Goal: Check status: Check status

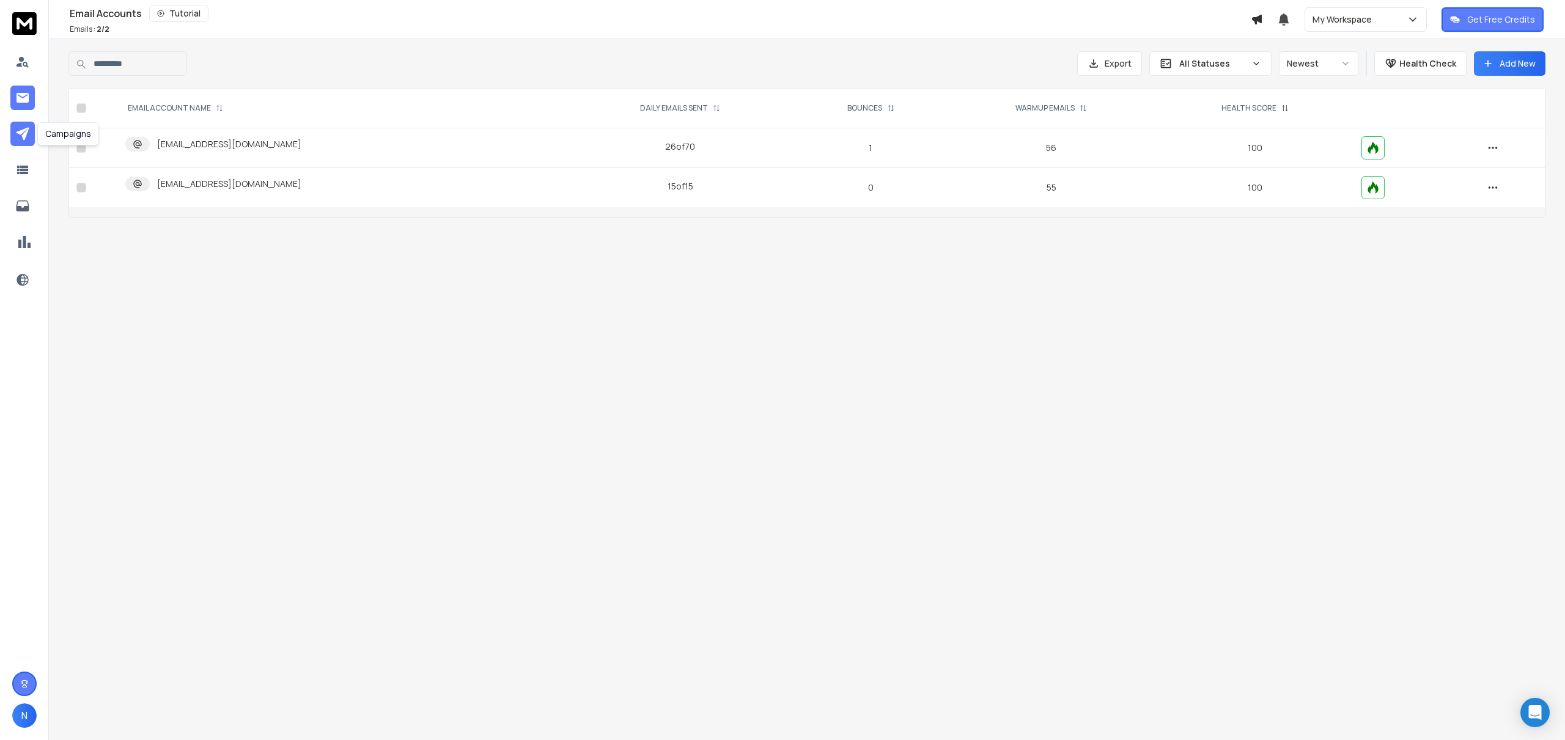
click at [32, 128] on link at bounding box center [22, 134] width 24 height 24
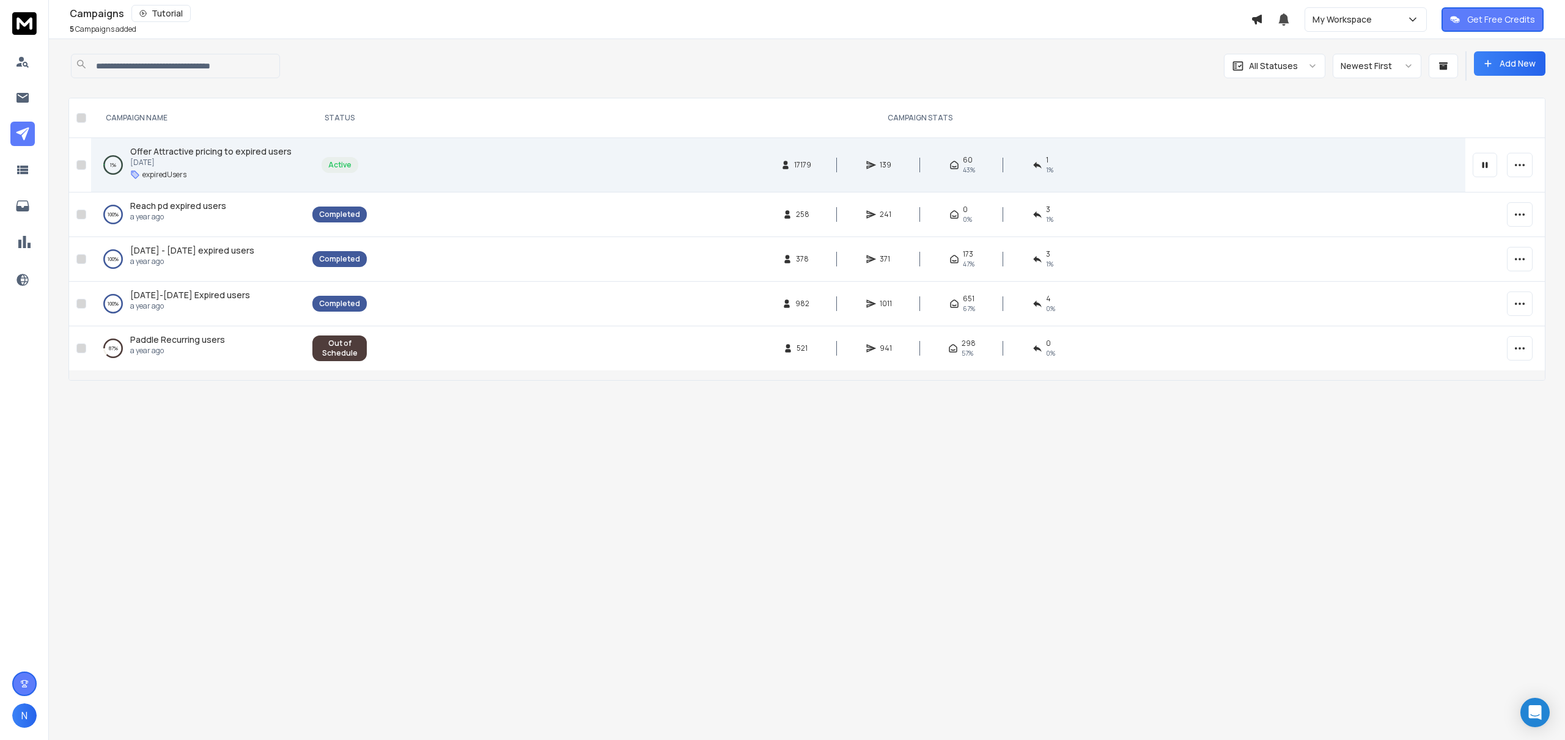
click at [254, 159] on p "[DATE]" at bounding box center [210, 163] width 161 height 10
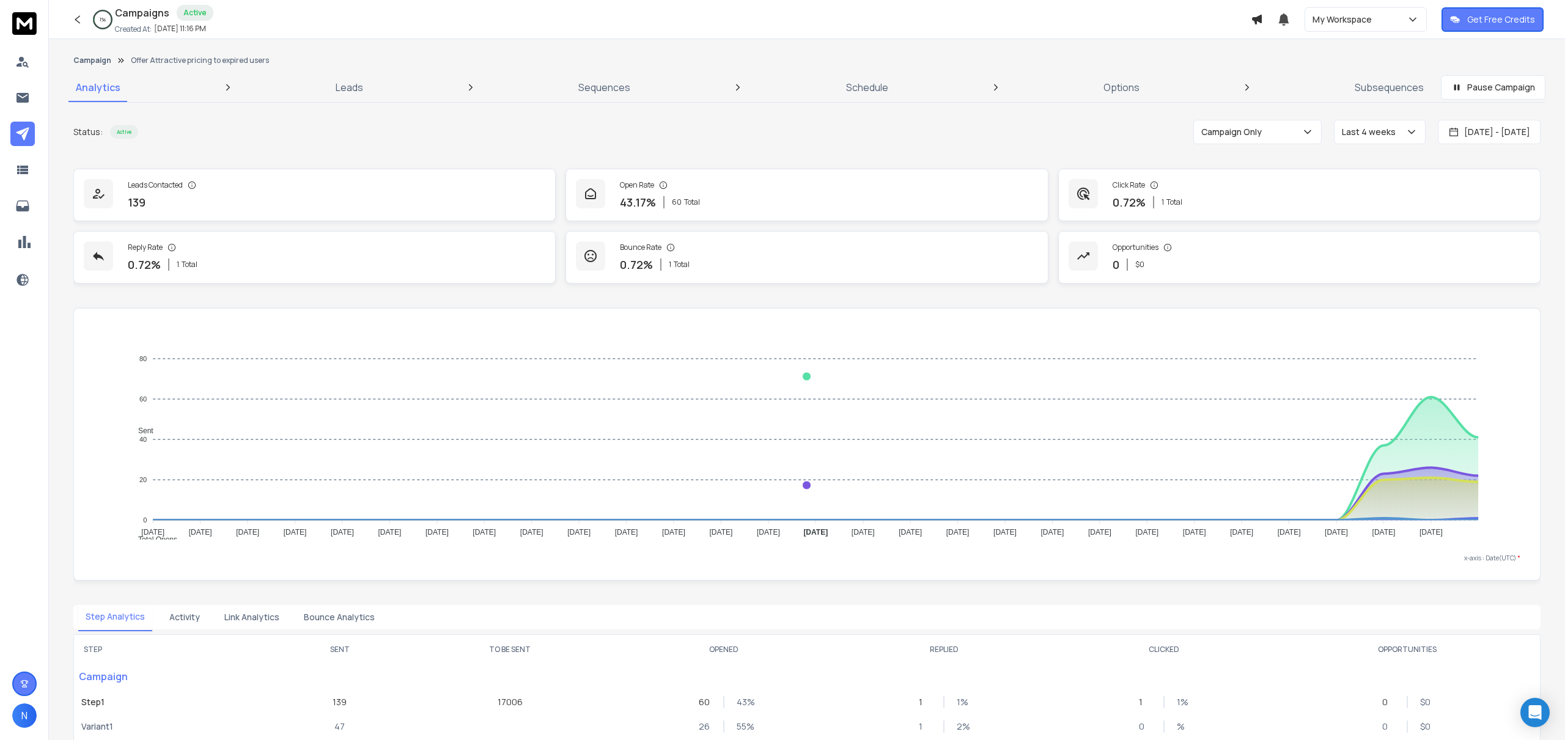
scroll to position [138, 0]
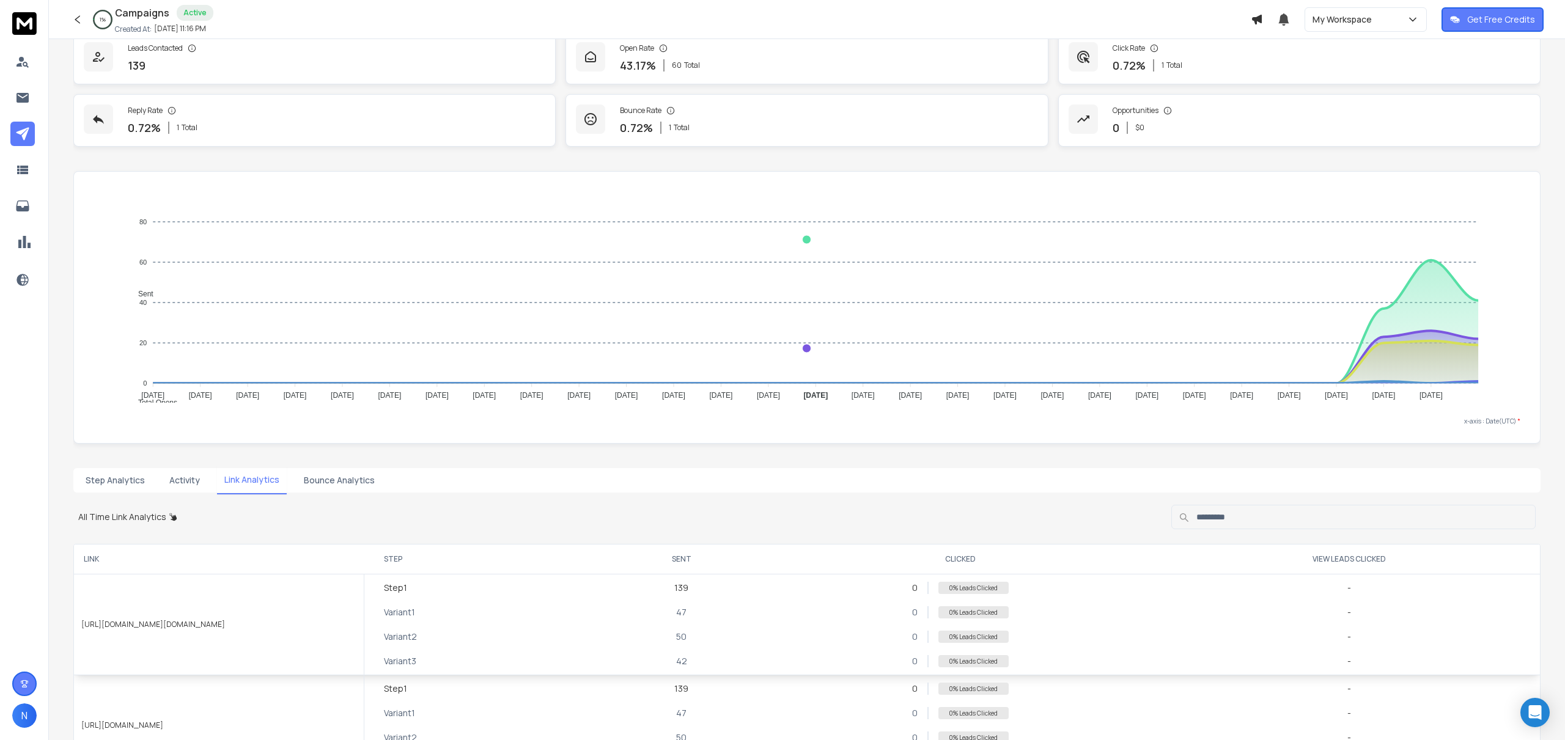
click at [225, 483] on button "Link Analytics" at bounding box center [252, 481] width 70 height 28
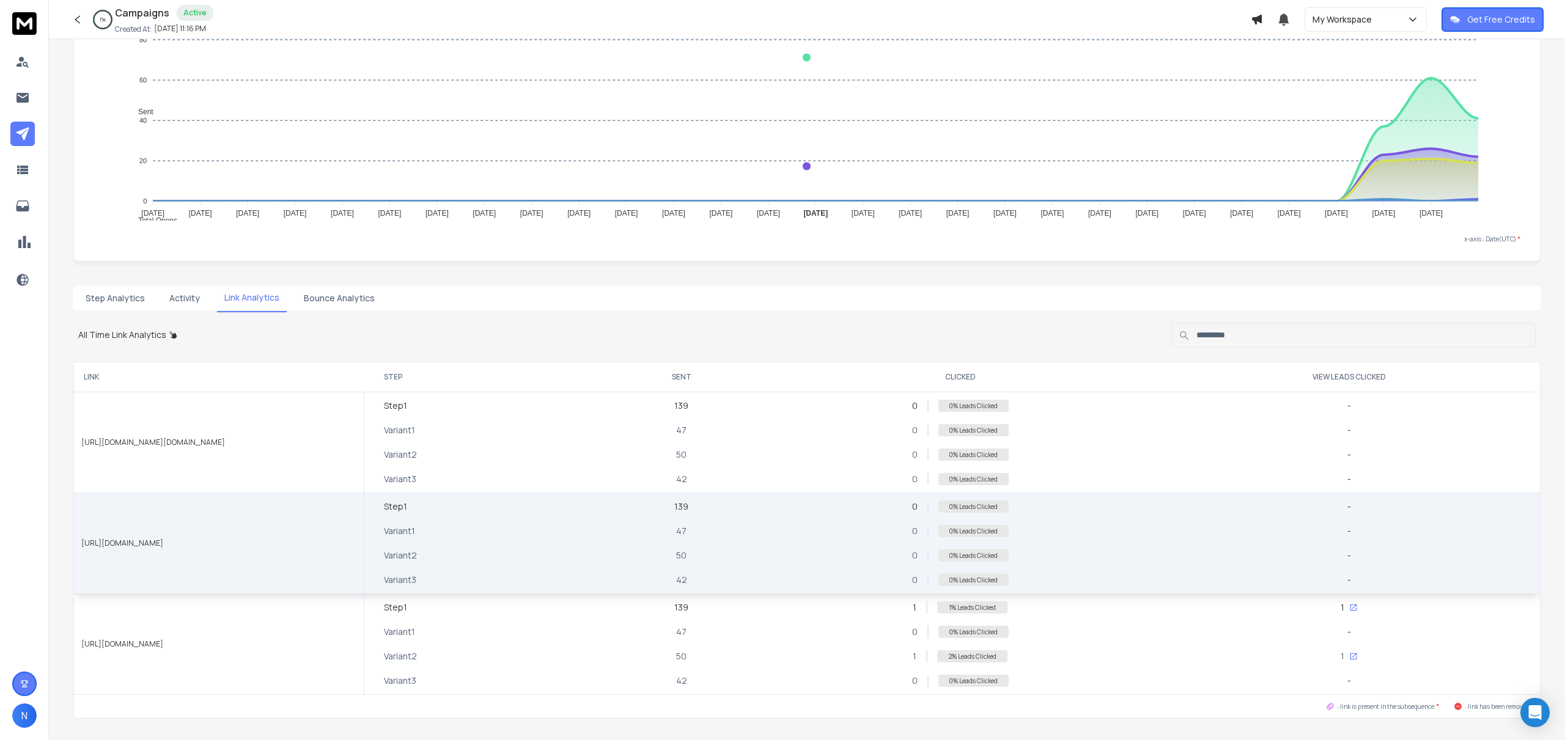
scroll to position [320, 0]
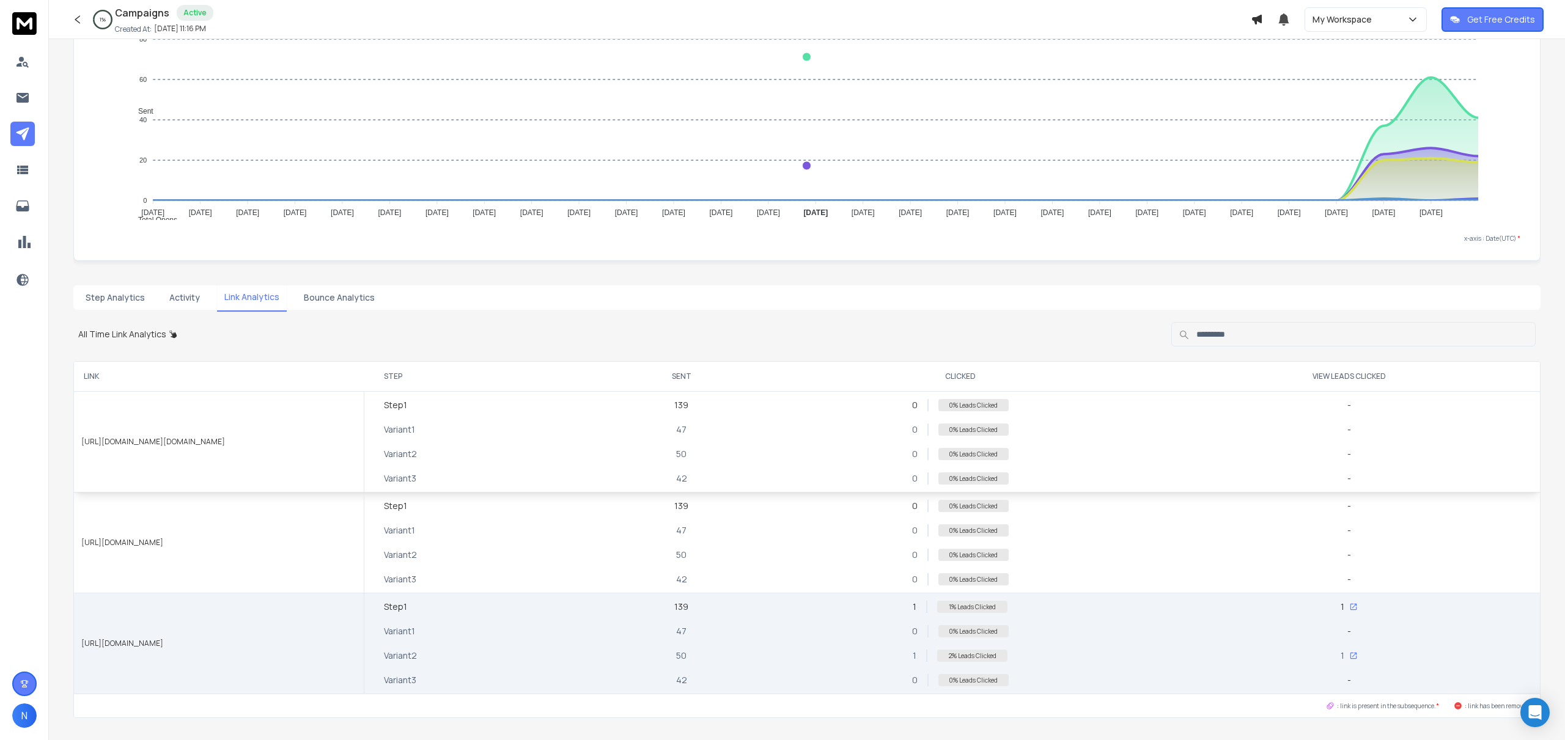
click at [1352, 607] on icon at bounding box center [1353, 607] width 9 height 9
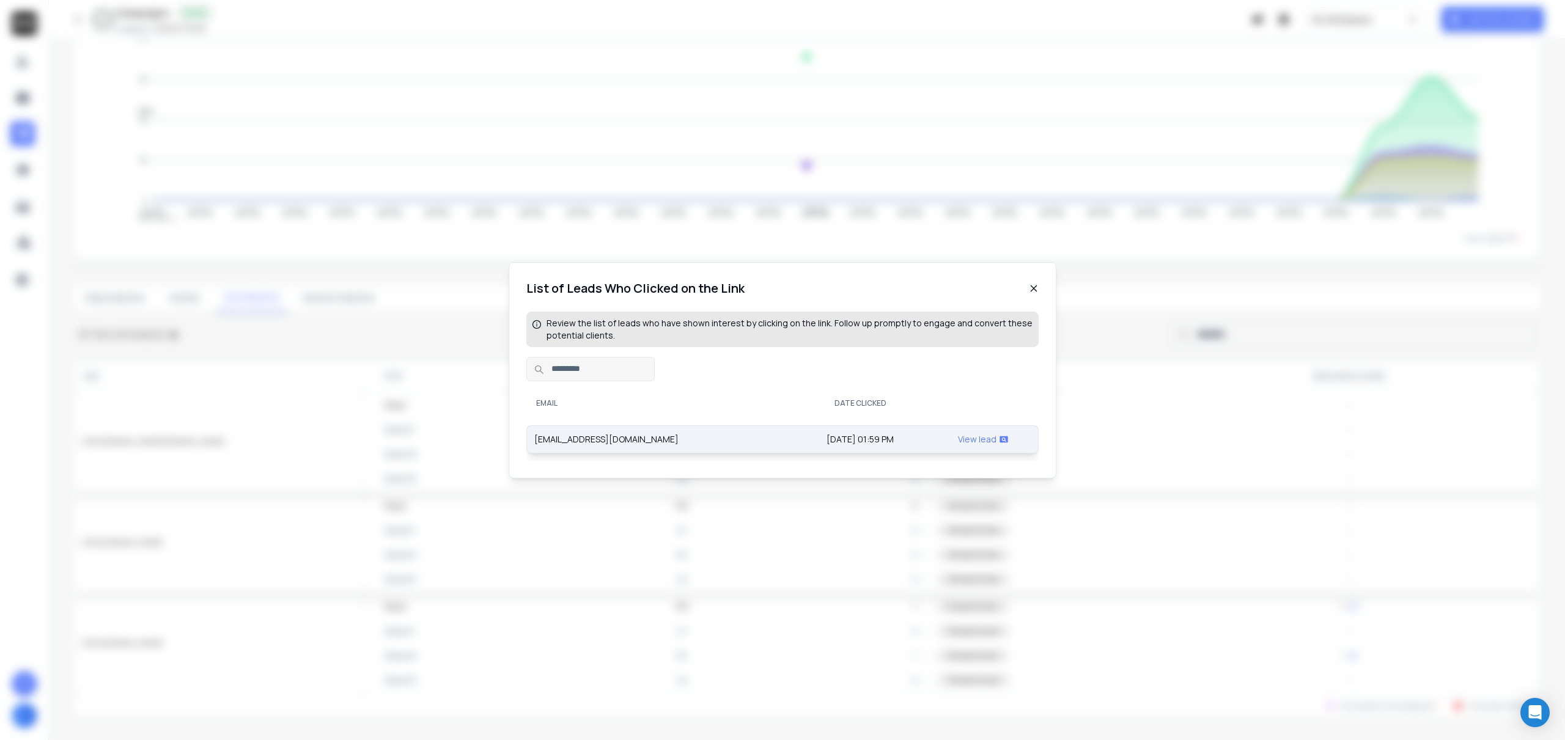
click at [974, 440] on div "View lead" at bounding box center [983, 439] width 95 height 12
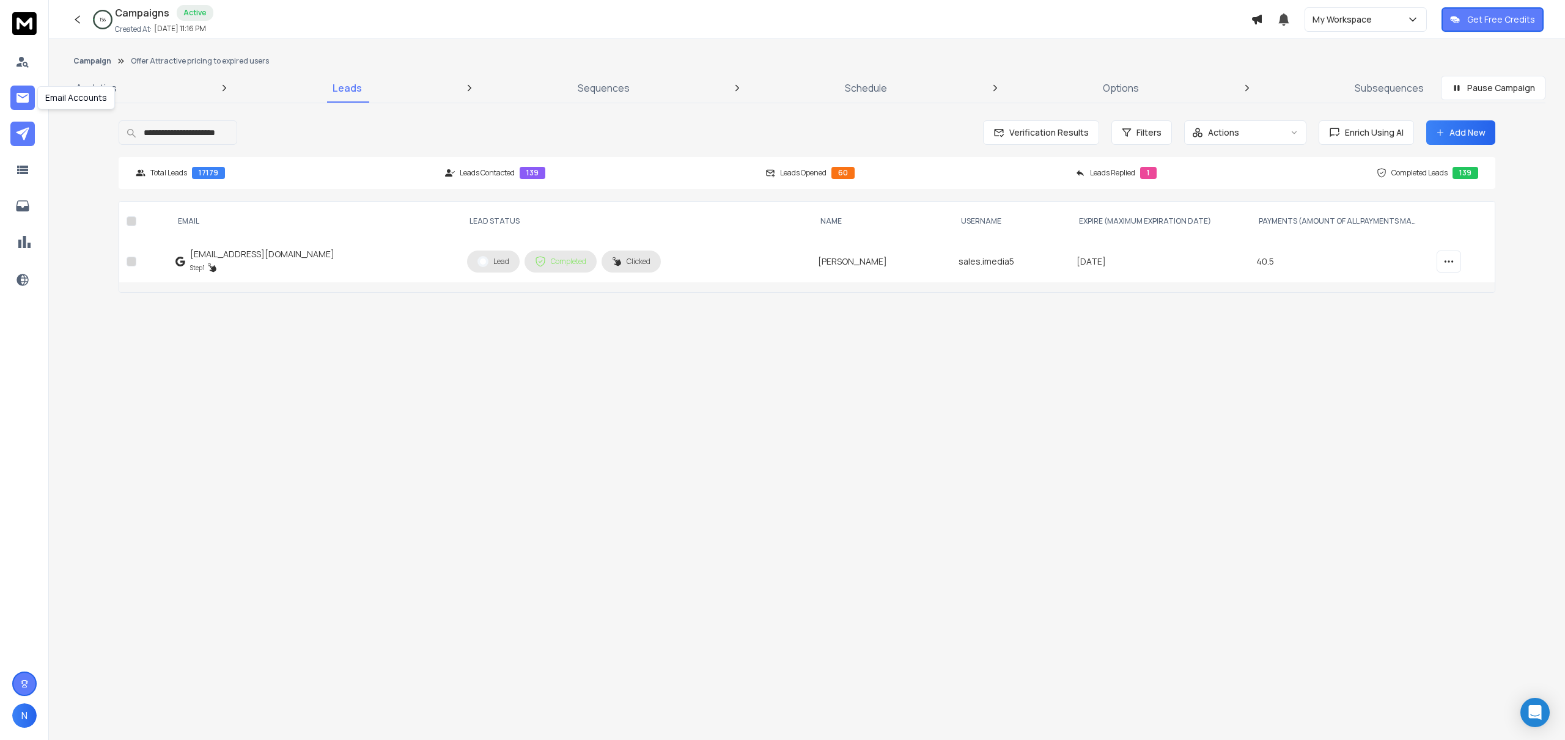
click at [24, 97] on icon at bounding box center [23, 98] width 12 height 10
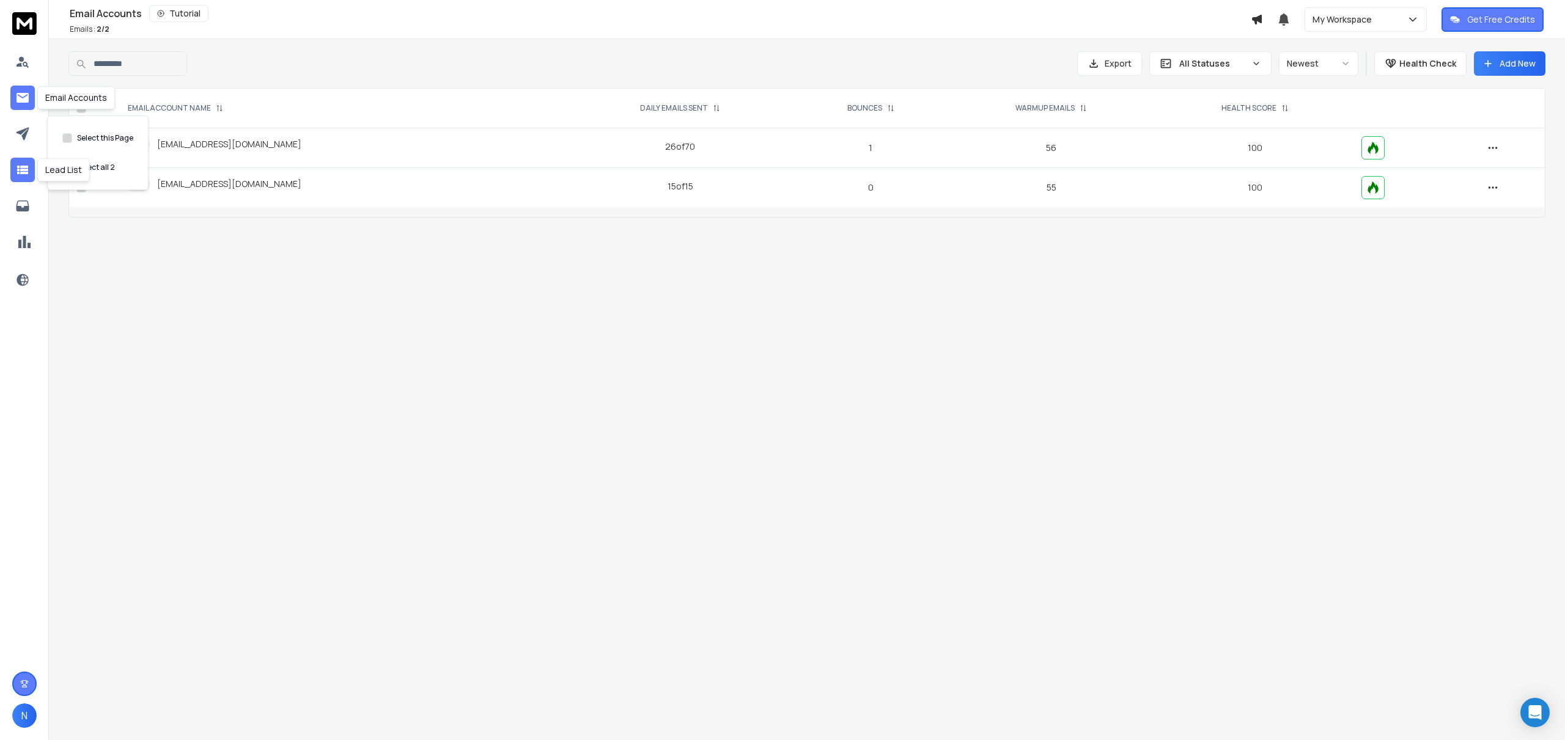
click at [24, 171] on icon at bounding box center [22, 170] width 15 height 15
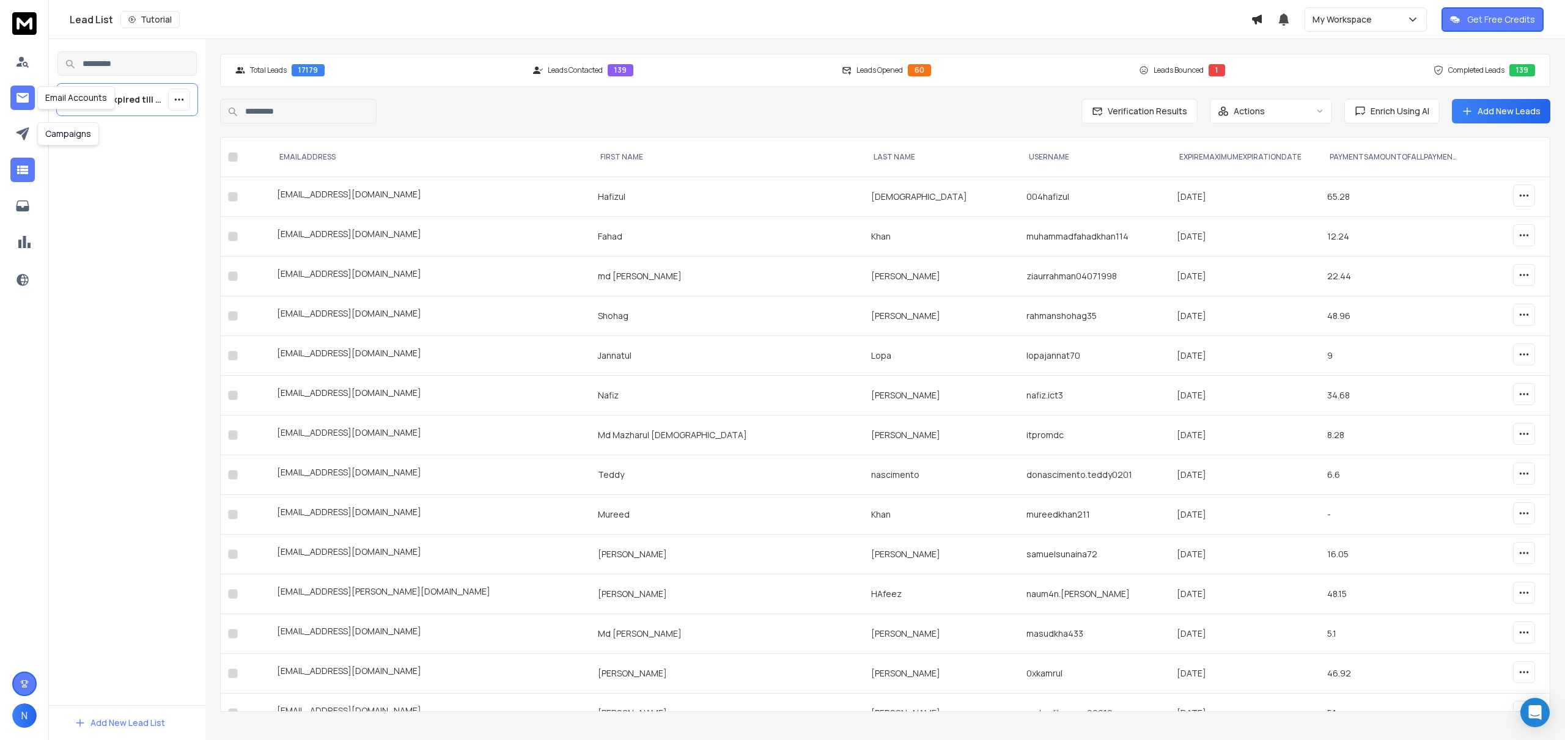
click at [27, 93] on icon at bounding box center [23, 98] width 12 height 10
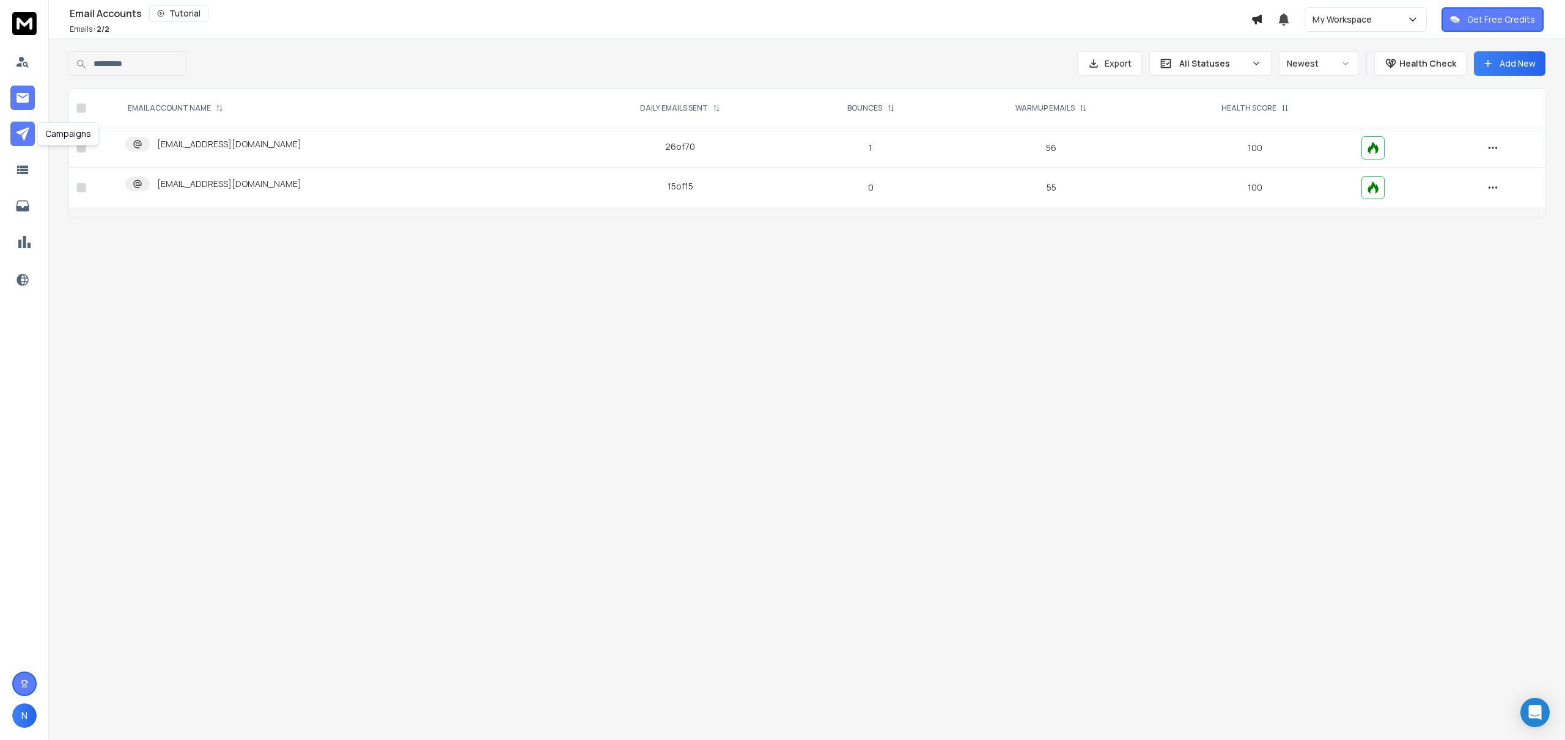
click at [28, 136] on icon at bounding box center [22, 134] width 15 height 15
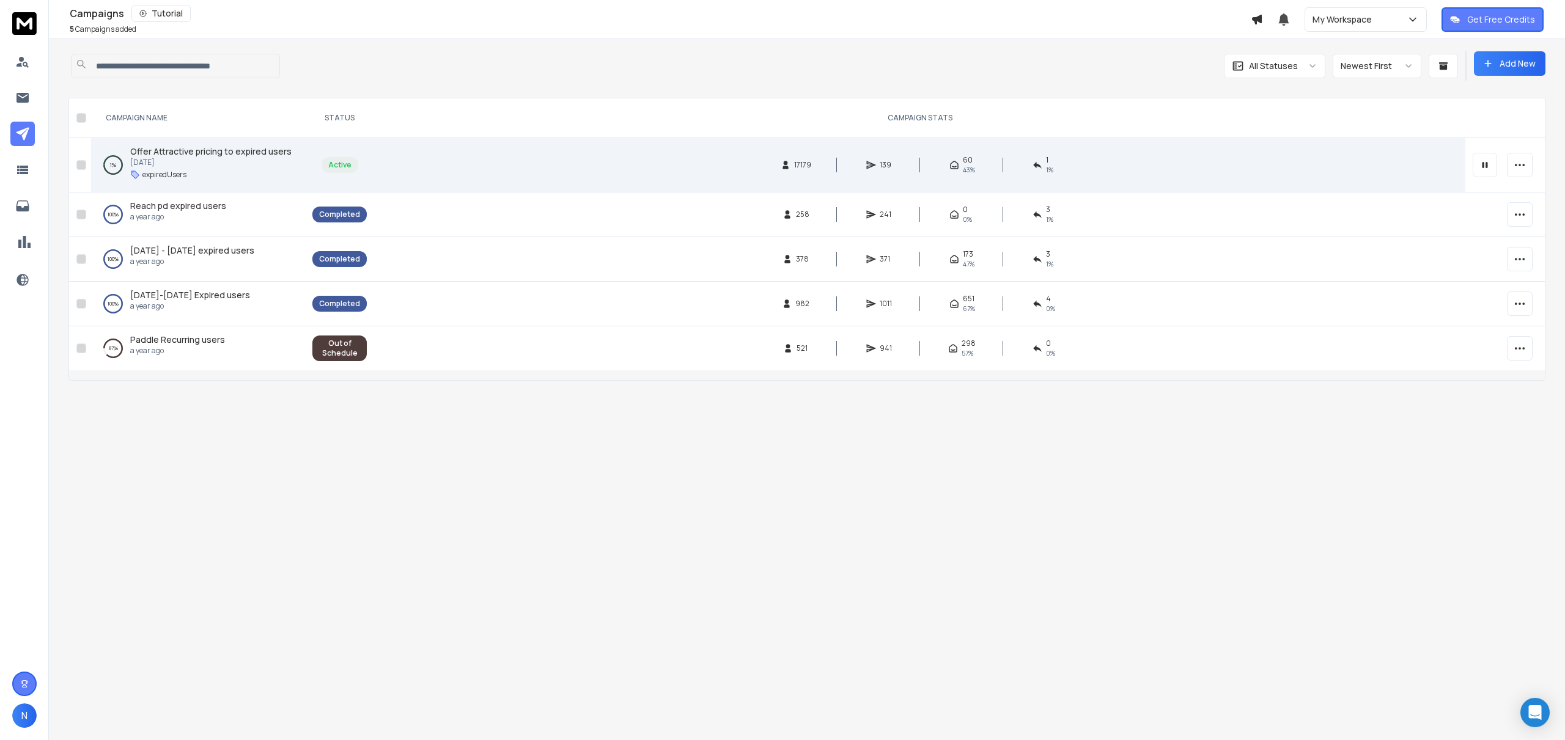
click at [230, 155] on span "Offer Attractive pricing to expired users" at bounding box center [210, 152] width 161 height 12
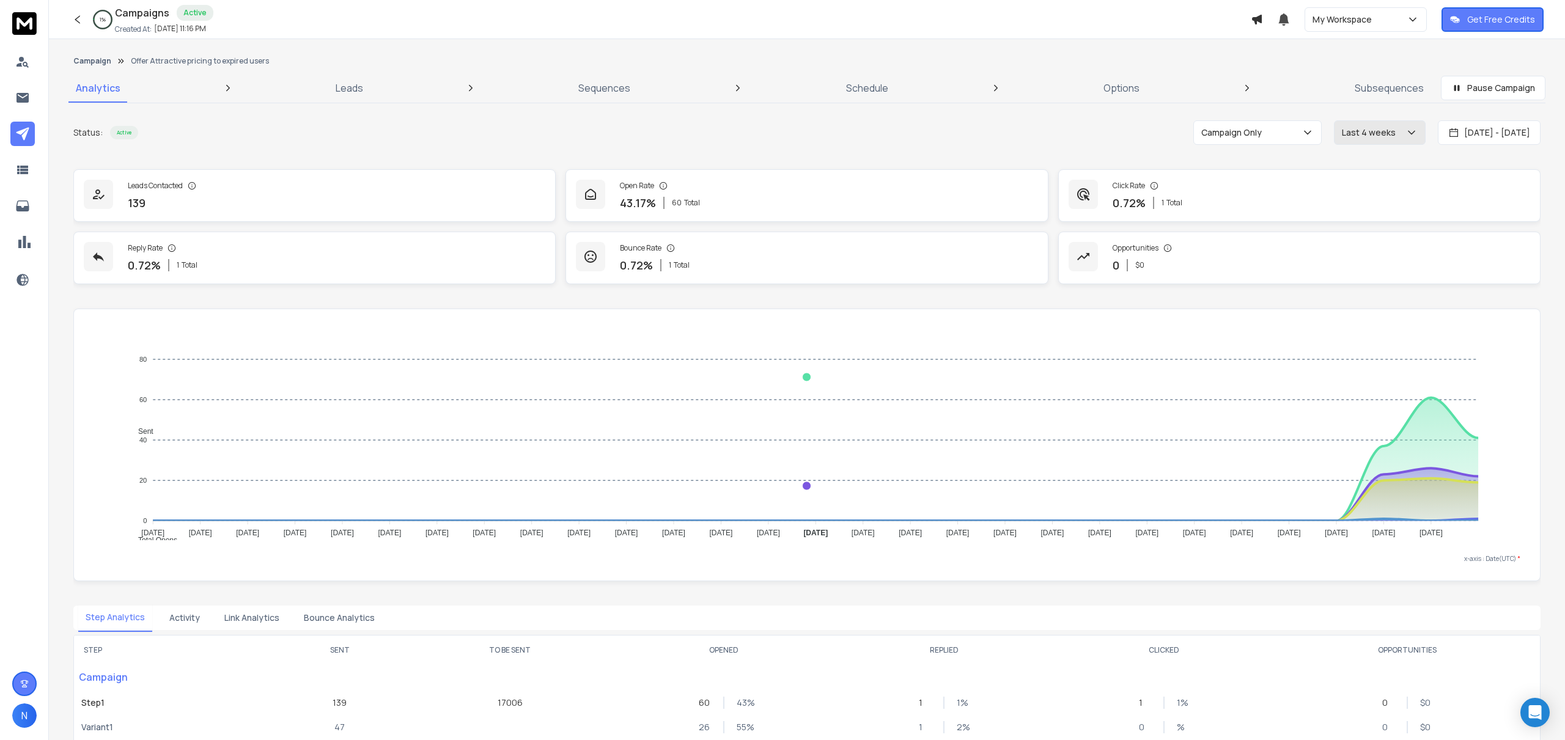
click at [1406, 133] on icon "button" at bounding box center [1412, 133] width 12 height 12
click at [1433, 163] on div "Status: Active Pause Campaign Campaign Only Last 4 weeks [DATE] - [DATE] Leads …" at bounding box center [806, 490] width 1467 height 740
click at [1439, 134] on button "[DATE] - [DATE]" at bounding box center [1489, 132] width 103 height 24
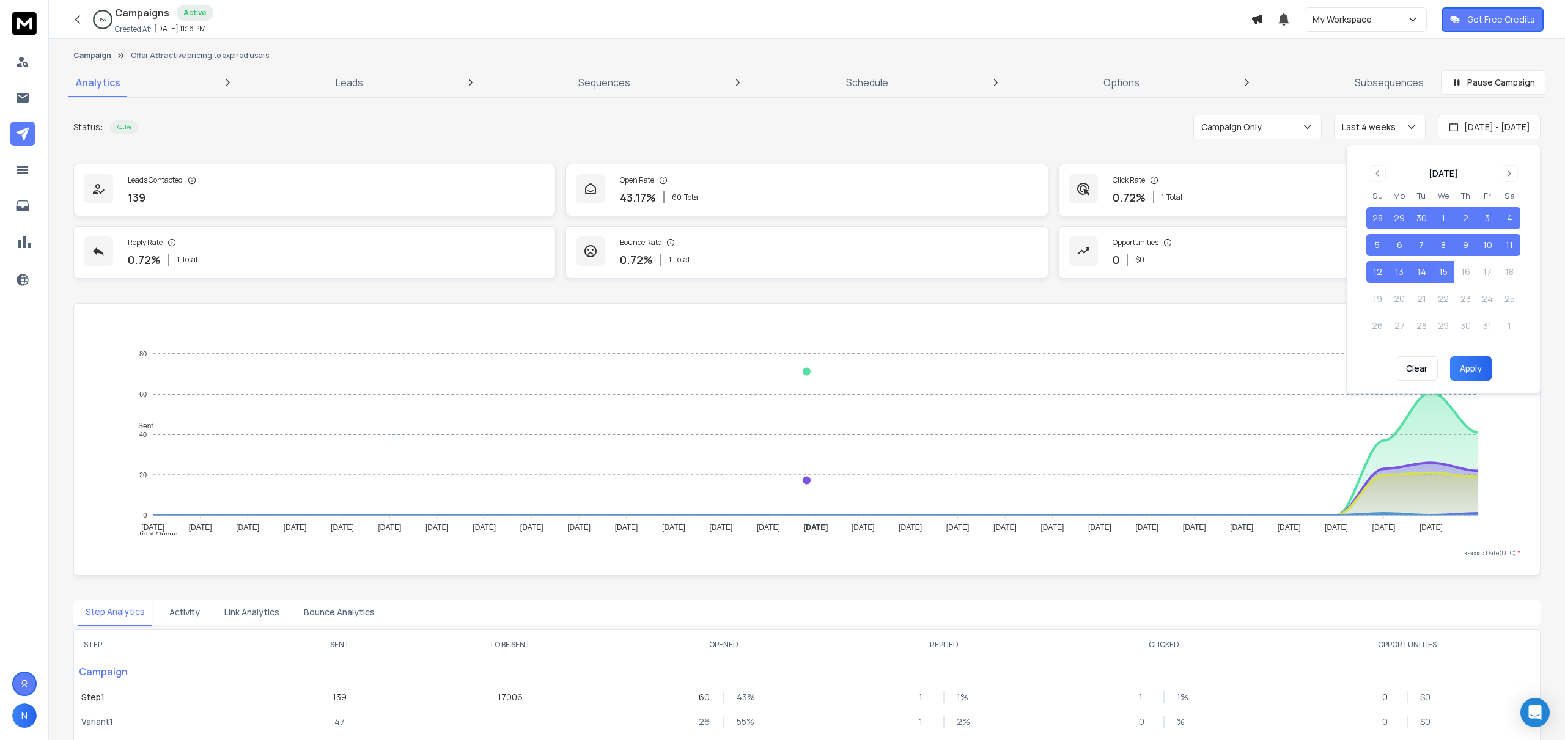
scroll to position [2, 0]
click at [1428, 268] on button "14" at bounding box center [1422, 272] width 22 height 22
click at [1426, 269] on button "14" at bounding box center [1422, 272] width 22 height 22
click at [1419, 273] on button "14" at bounding box center [1422, 272] width 22 height 22
click at [1418, 273] on button "14" at bounding box center [1422, 272] width 22 height 22
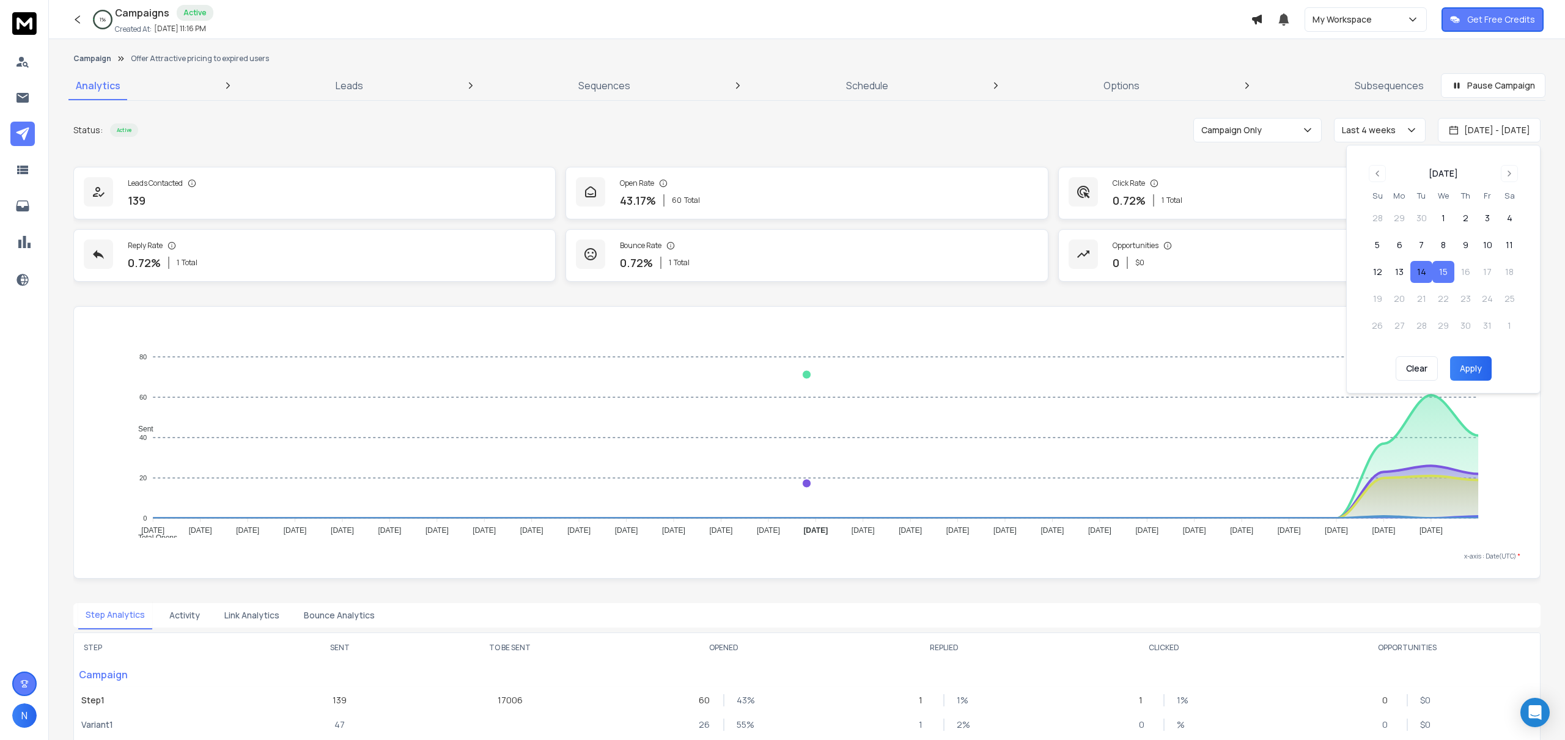
click at [1420, 273] on button "14" at bounding box center [1422, 272] width 22 height 22
click at [1440, 276] on button "15" at bounding box center [1444, 272] width 22 height 22
click at [1449, 275] on button "15" at bounding box center [1444, 272] width 22 height 22
click at [1426, 276] on button "14" at bounding box center [1422, 272] width 22 height 22
click at [1424, 276] on button "14" at bounding box center [1422, 272] width 22 height 22
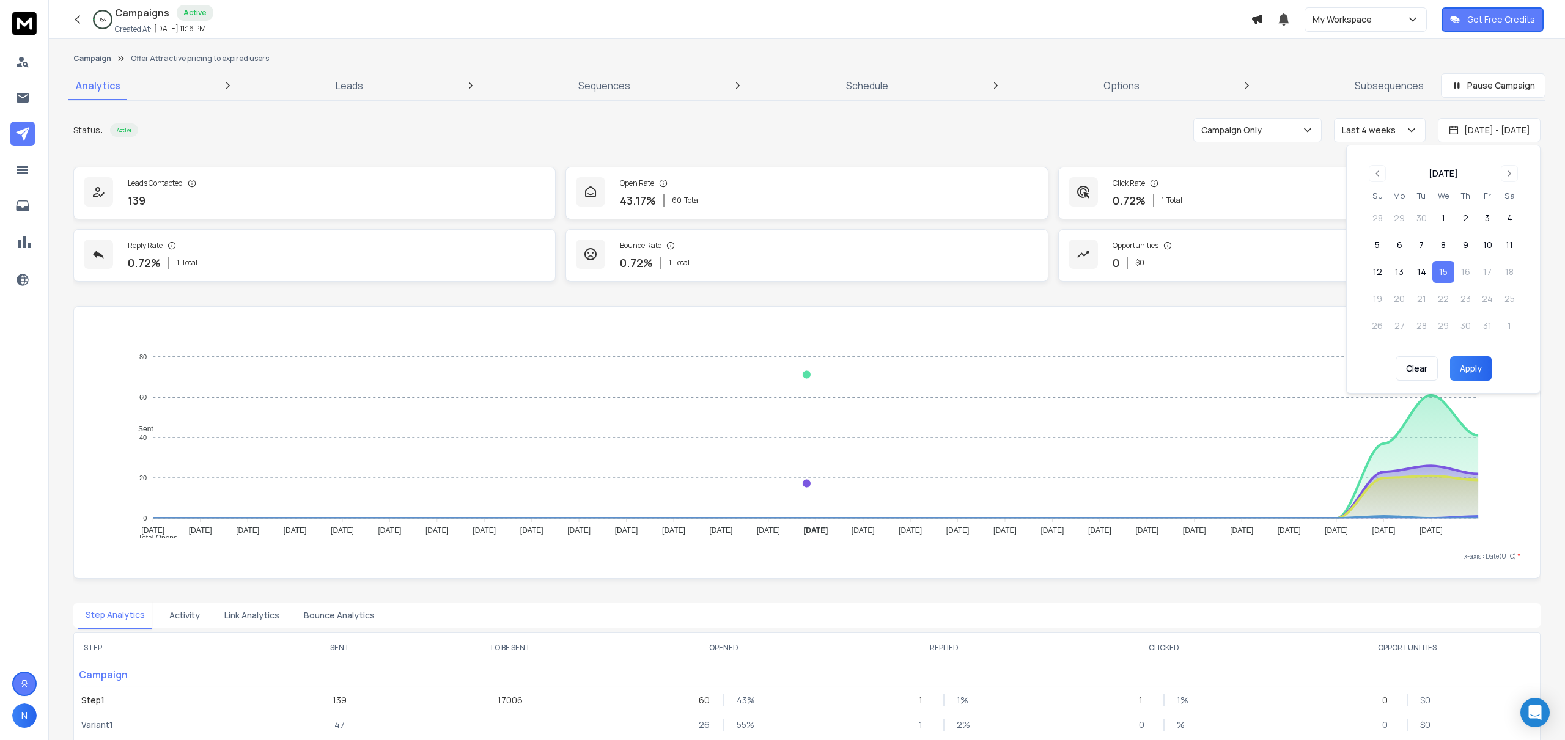
drag, startPoint x: 1407, startPoint y: 360, endPoint x: 1419, endPoint y: 353, distance: 13.4
click at [1407, 360] on button "Clear" at bounding box center [1417, 368] width 42 height 24
click at [1423, 374] on button "Clear" at bounding box center [1417, 368] width 42 height 24
click at [1424, 373] on button "Clear" at bounding box center [1417, 368] width 42 height 24
click at [1415, 270] on button "14" at bounding box center [1422, 272] width 22 height 22
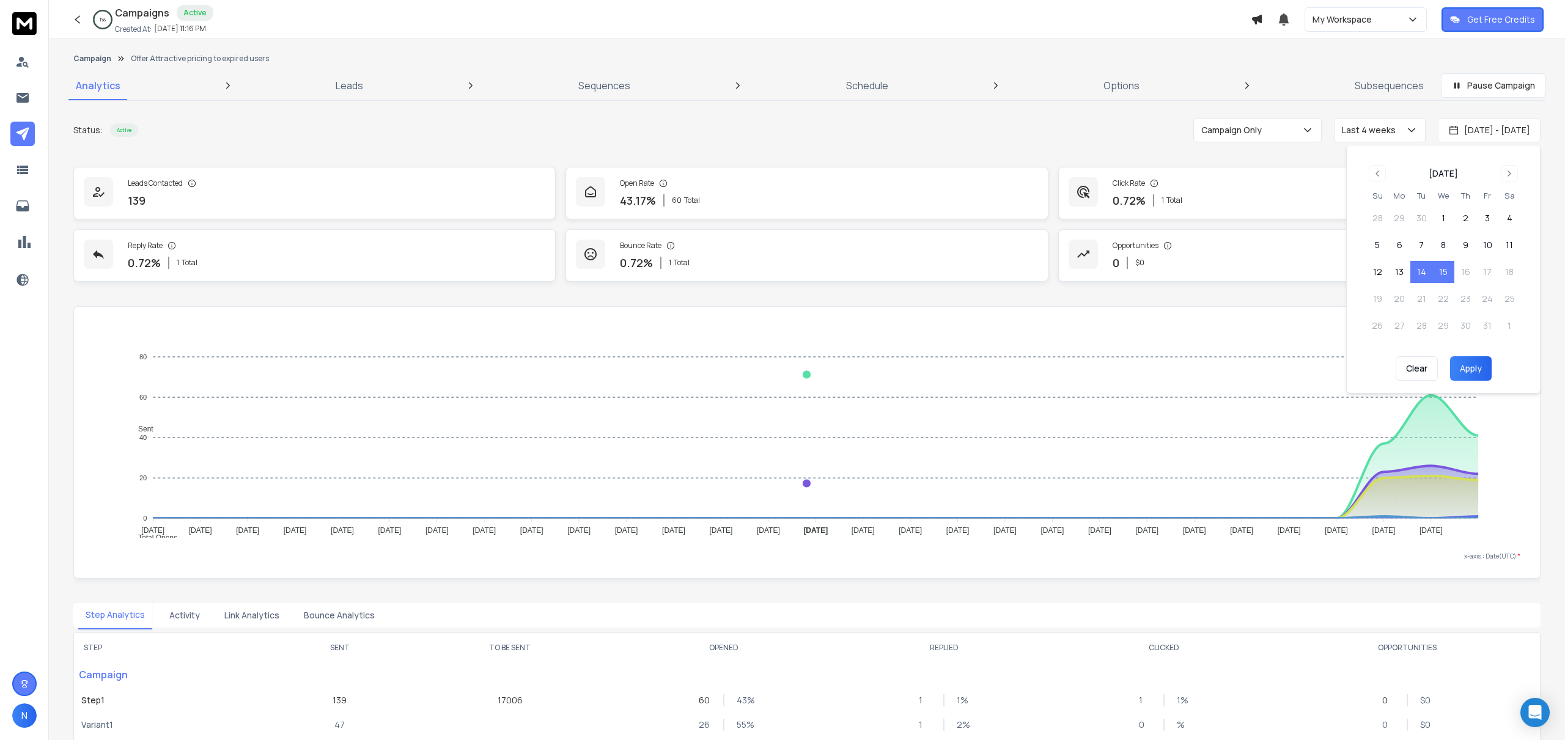
click at [1415, 270] on button "14" at bounding box center [1422, 272] width 22 height 22
click at [1428, 275] on button "14" at bounding box center [1422, 272] width 22 height 22
click at [1472, 373] on button "Apply" at bounding box center [1471, 368] width 42 height 24
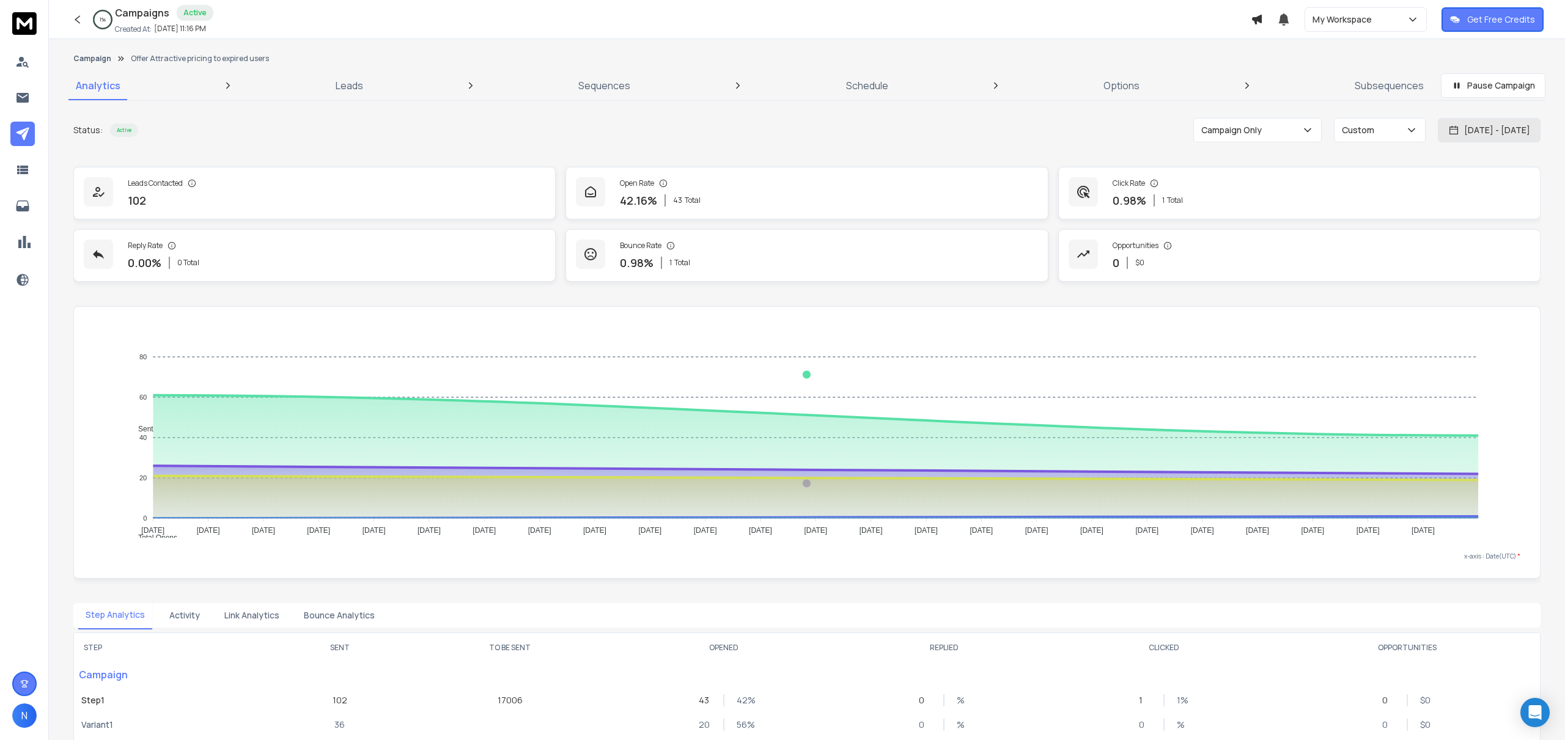
click at [1438, 133] on button "[DATE] - [DATE]" at bounding box center [1489, 130] width 103 height 24
click at [1403, 268] on button "13" at bounding box center [1400, 272] width 22 height 22
click at [1411, 270] on button "14" at bounding box center [1422, 272] width 22 height 22
drag, startPoint x: 1414, startPoint y: 270, endPoint x: 1418, endPoint y: 261, distance: 10.1
click at [1417, 246] on tbody "28 29 30 1 2 3 4 5 6 7 8 9 10 11 12 13 14 15 16 17 18 19 20 21 22 23 24 25 26 2…" at bounding box center [1443, 269] width 154 height 135
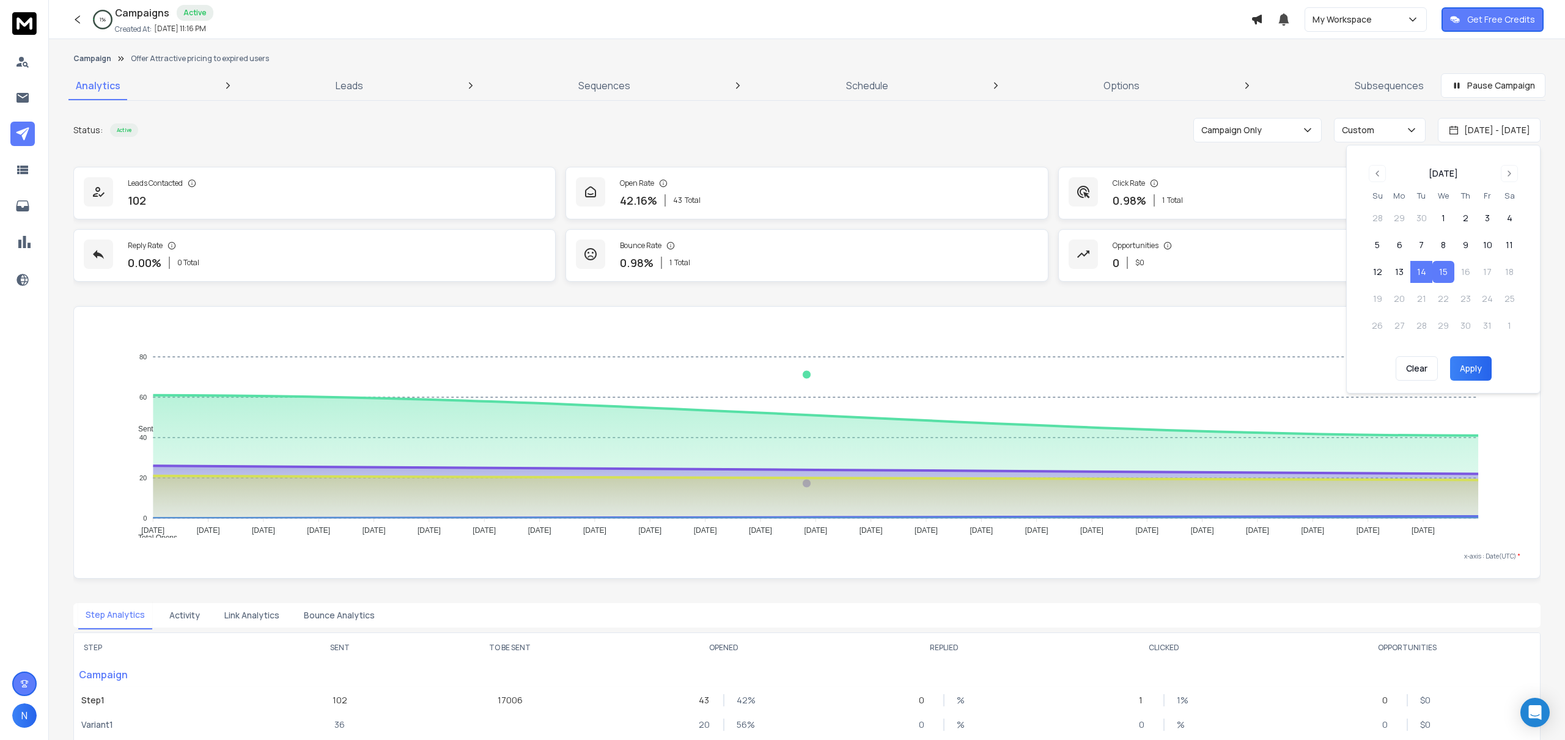
click at [1435, 271] on button "15" at bounding box center [1444, 272] width 22 height 22
click at [1436, 264] on button "15" at bounding box center [1444, 272] width 22 height 22
click at [1475, 373] on button "Apply" at bounding box center [1471, 368] width 42 height 24
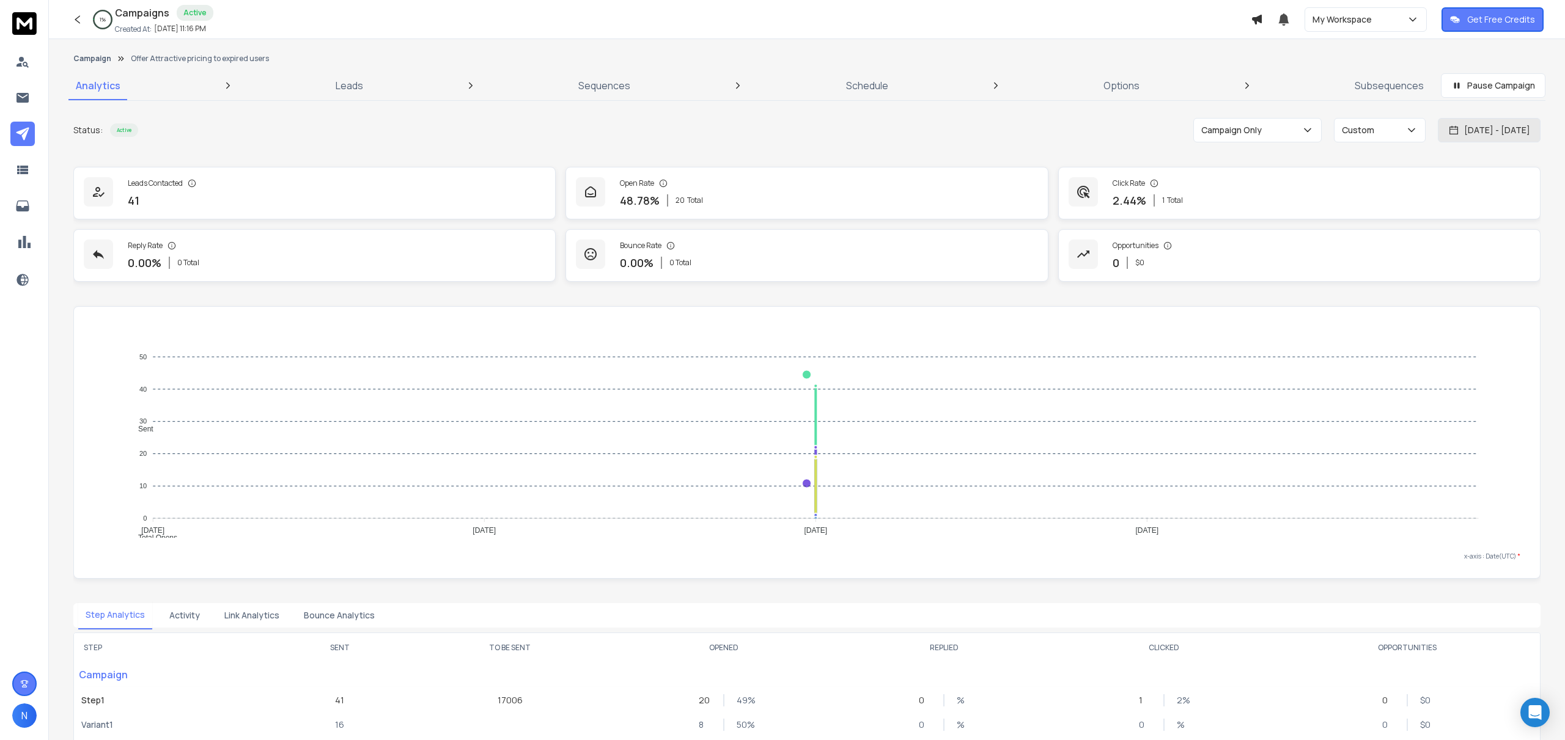
click at [1477, 136] on button "[DATE] - [DATE]" at bounding box center [1489, 130] width 103 height 24
click at [1402, 374] on button "Clear" at bounding box center [1417, 368] width 42 height 24
click at [1313, 149] on div "Status: Active Pause Campaign Campaign Only Custom [DATE] - [DATE] Leads Contac…" at bounding box center [806, 488] width 1467 height 740
click at [1342, 135] on p "Custom" at bounding box center [1360, 130] width 37 height 12
click at [1339, 196] on div "Last 7 days" at bounding box center [1331, 195] width 46 height 12
